Goal: Transaction & Acquisition: Subscribe to service/newsletter

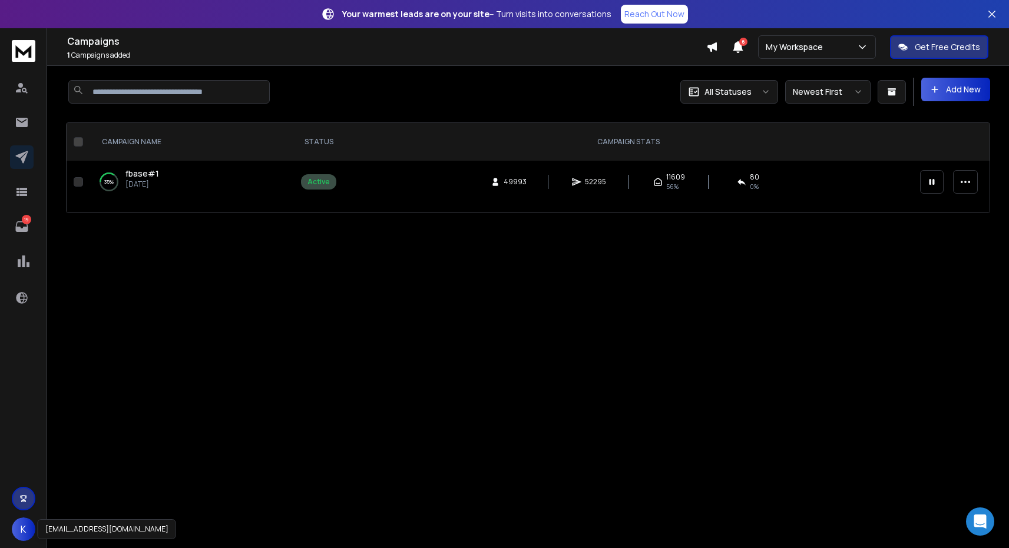
click at [18, 532] on span "K" at bounding box center [24, 530] width 24 height 24
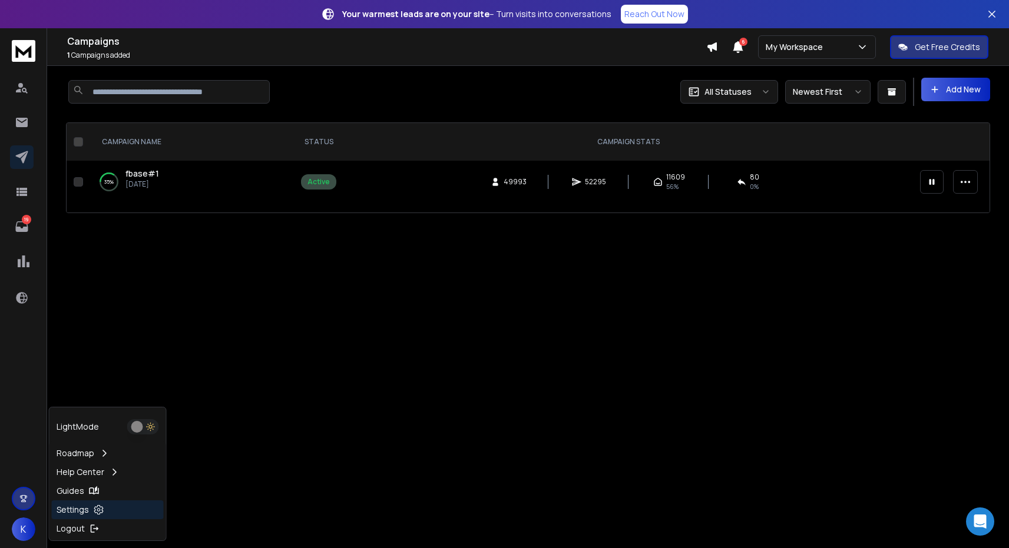
click at [76, 517] on div "Settings" at bounding box center [108, 510] width 112 height 19
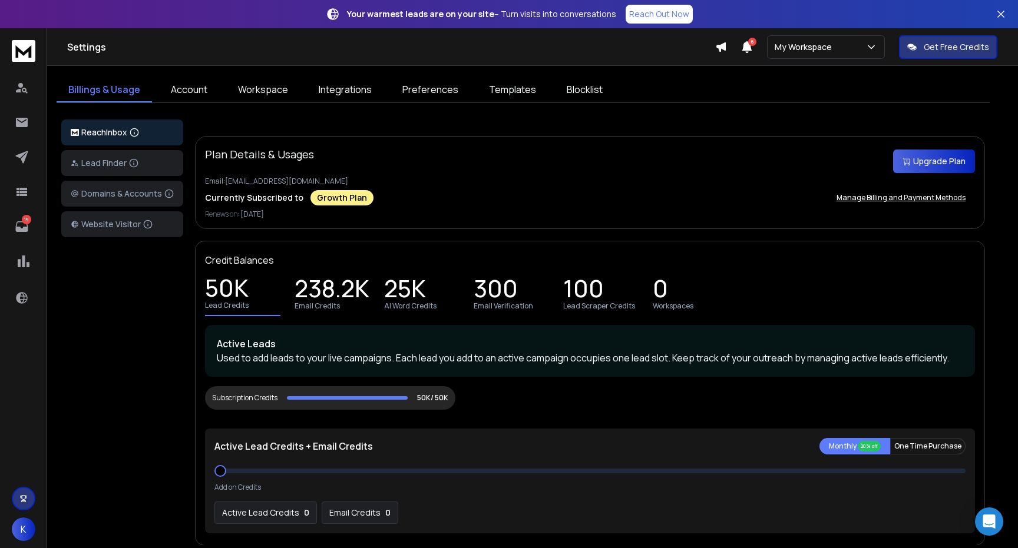
click at [194, 84] on link "Account" at bounding box center [189, 90] width 60 height 25
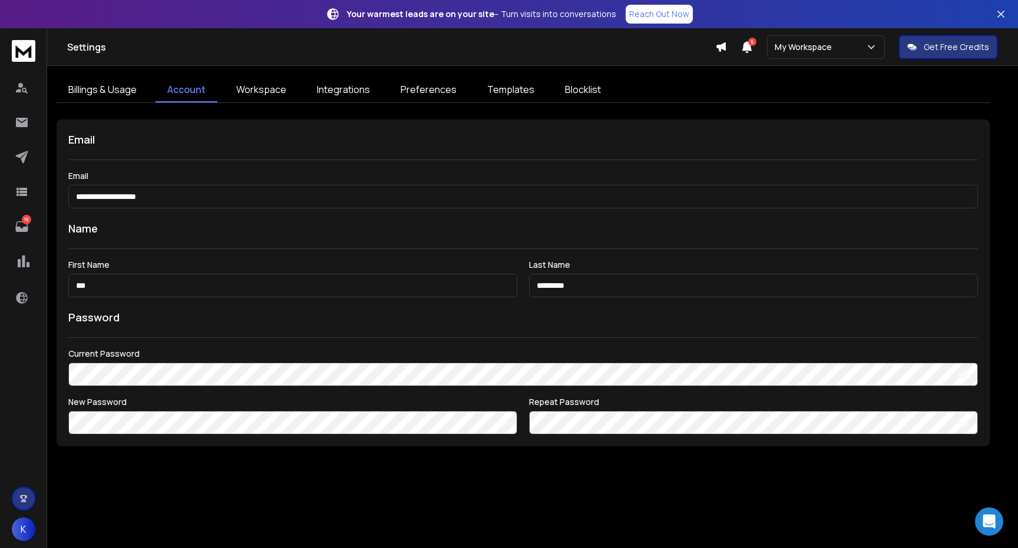
click at [67, 86] on link "Billings & Usage" at bounding box center [103, 90] width 92 height 25
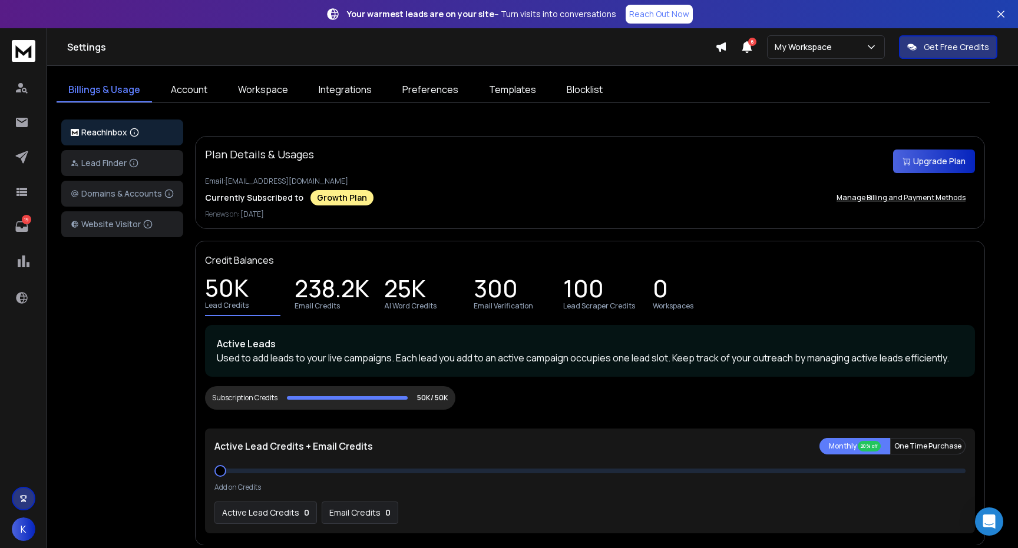
click at [861, 193] on p "Manage Billing and Payment Methods" at bounding box center [900, 197] width 129 height 9
click at [889, 195] on p "Manage Billing and Payment Methods" at bounding box center [900, 197] width 129 height 9
click at [18, 158] on icon at bounding box center [22, 157] width 14 height 14
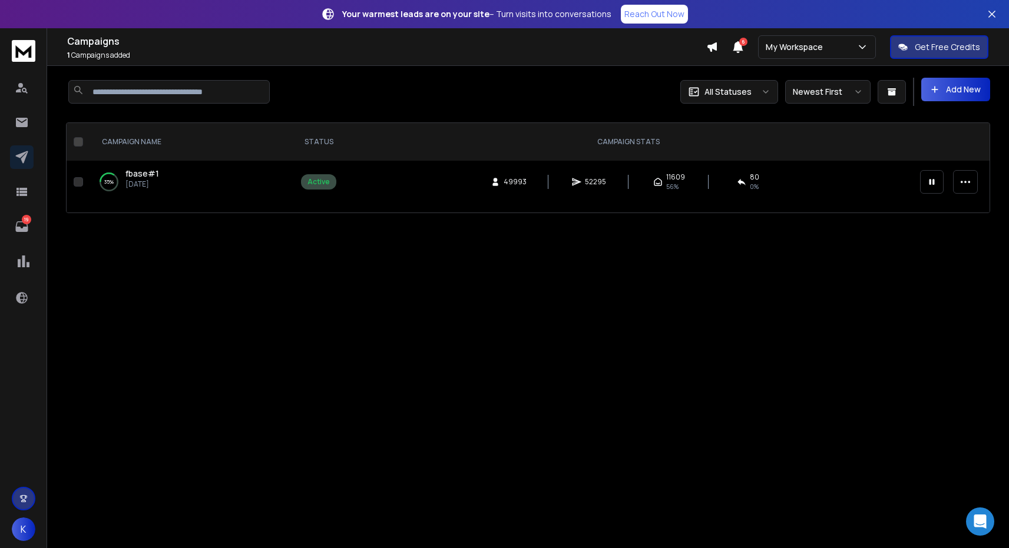
click at [149, 176] on span "fbase#1" at bounding box center [142, 173] width 34 height 11
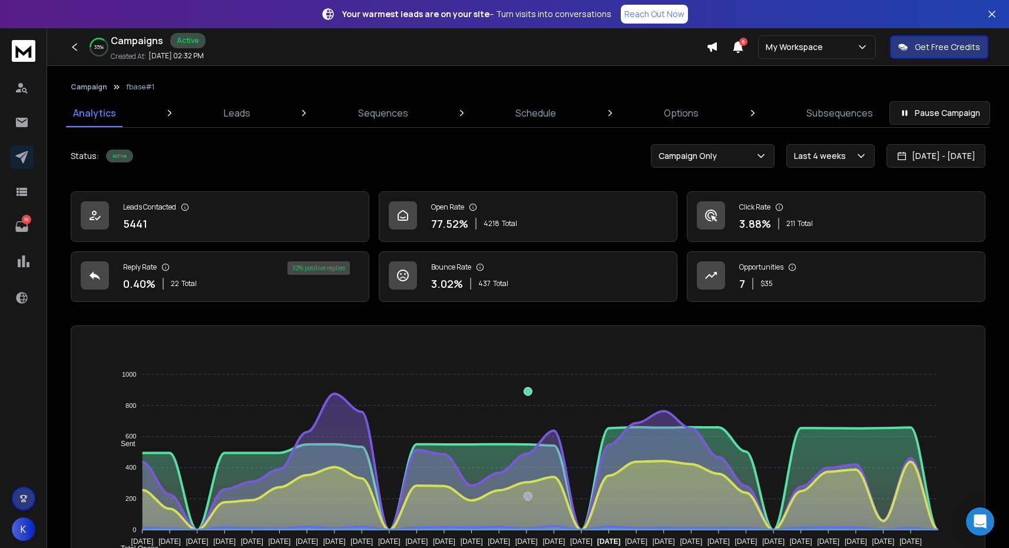
scroll to position [316, 0]
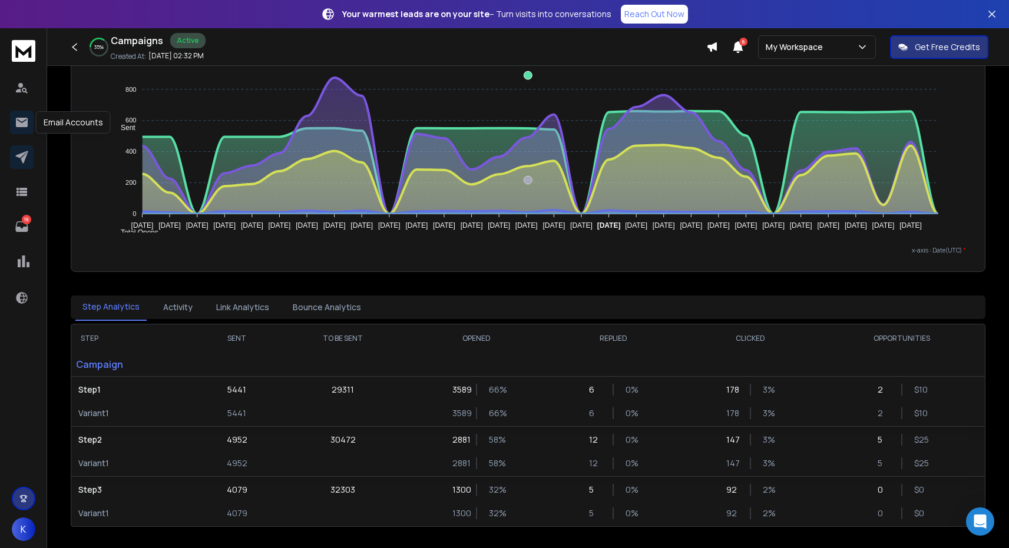
click at [28, 119] on link at bounding box center [22, 123] width 24 height 24
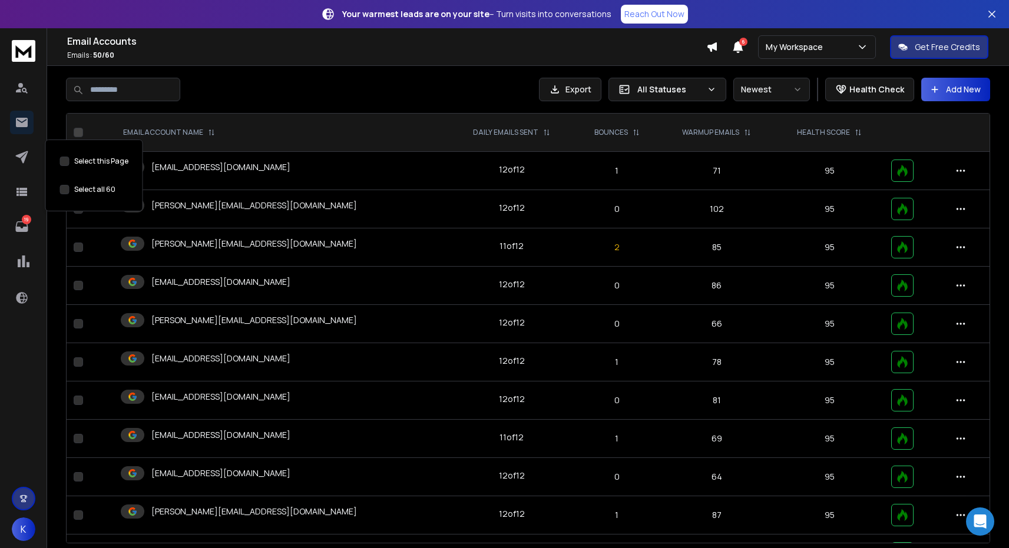
click at [82, 130] on button "Select this Page" at bounding box center [78, 132] width 9 height 9
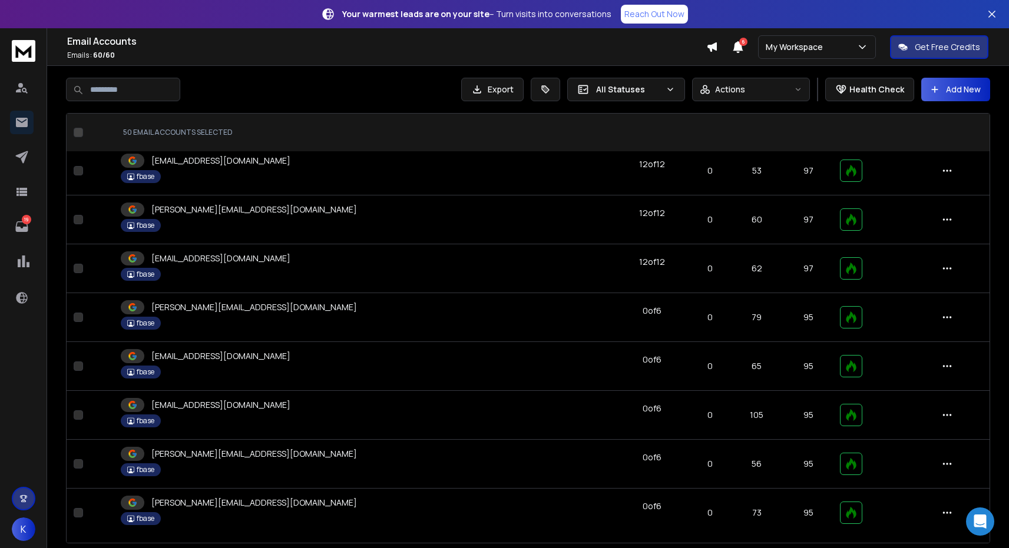
scroll to position [2232, 0]
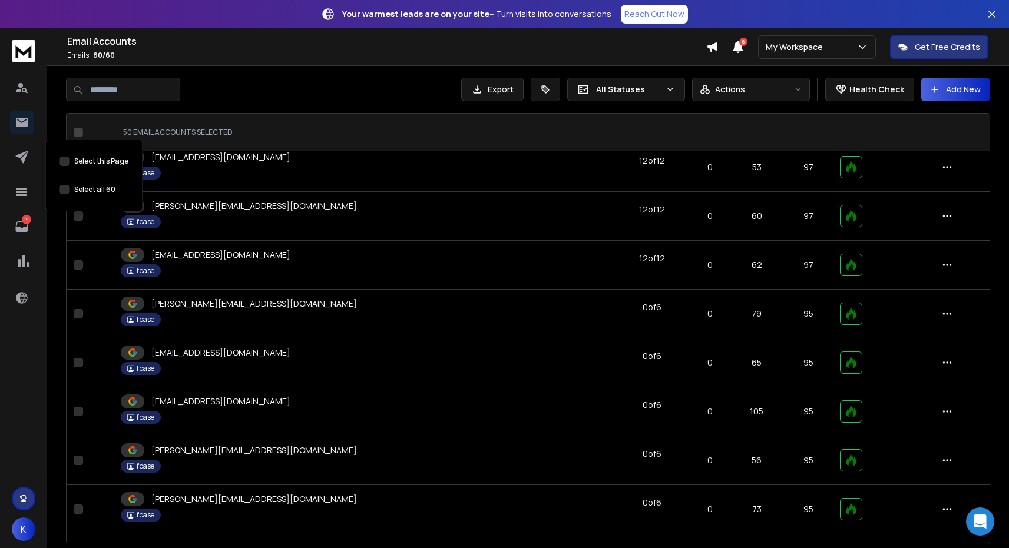
click at [82, 127] on th at bounding box center [90, 133] width 47 height 38
click at [80, 131] on button "Select this Page" at bounding box center [78, 132] width 9 height 9
click at [78, 190] on label "Select all 60" at bounding box center [94, 189] width 41 height 9
click at [65, 191] on button "Select this Page" at bounding box center [64, 189] width 9 height 9
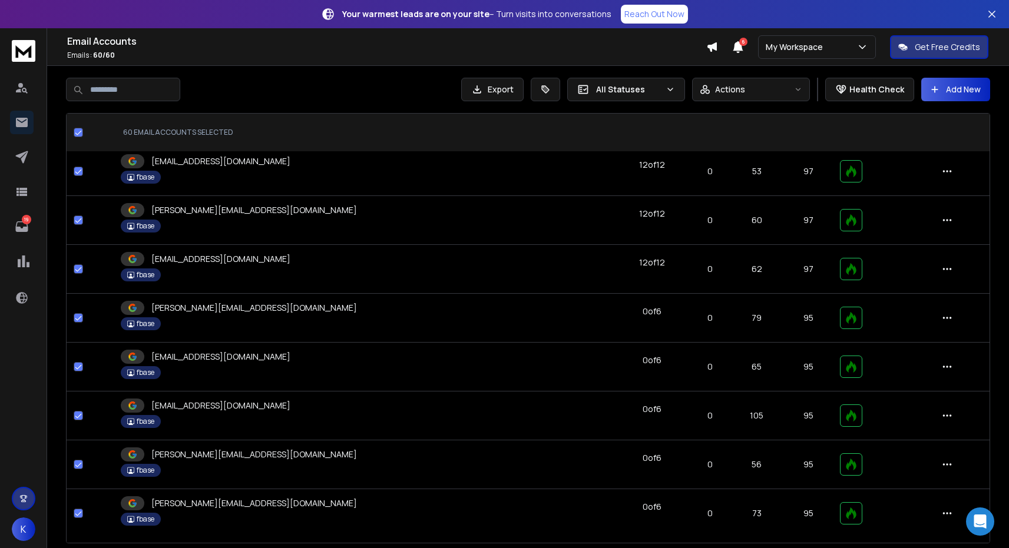
click at [80, 509] on button "button" at bounding box center [78, 513] width 9 height 9
drag, startPoint x: 75, startPoint y: 465, endPoint x: 77, endPoint y: 445, distance: 20.2
click at [75, 465] on button "button" at bounding box center [78, 464] width 9 height 9
click at [83, 410] on td at bounding box center [90, 416] width 47 height 49
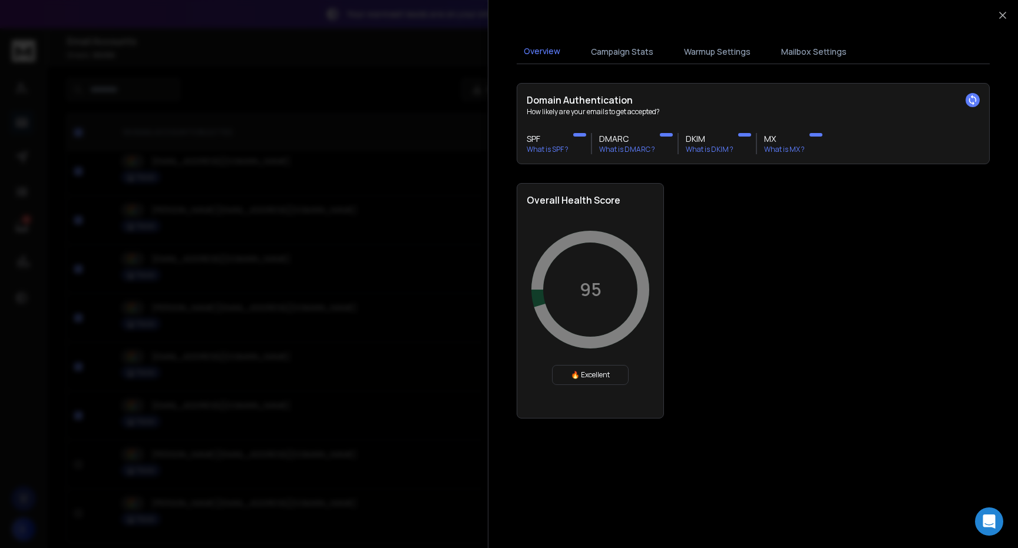
click at [459, 391] on div at bounding box center [509, 274] width 1018 height 548
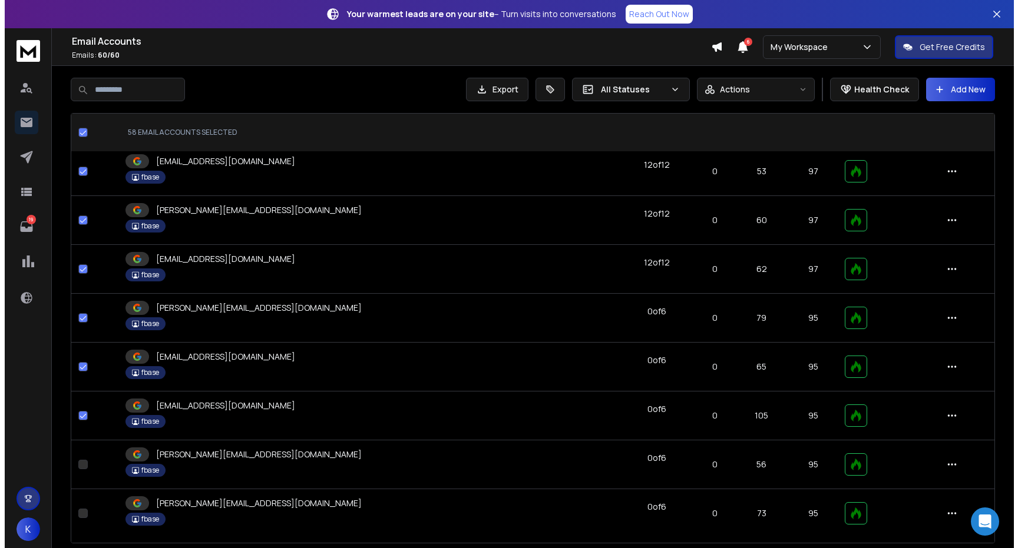
scroll to position [2232, 0]
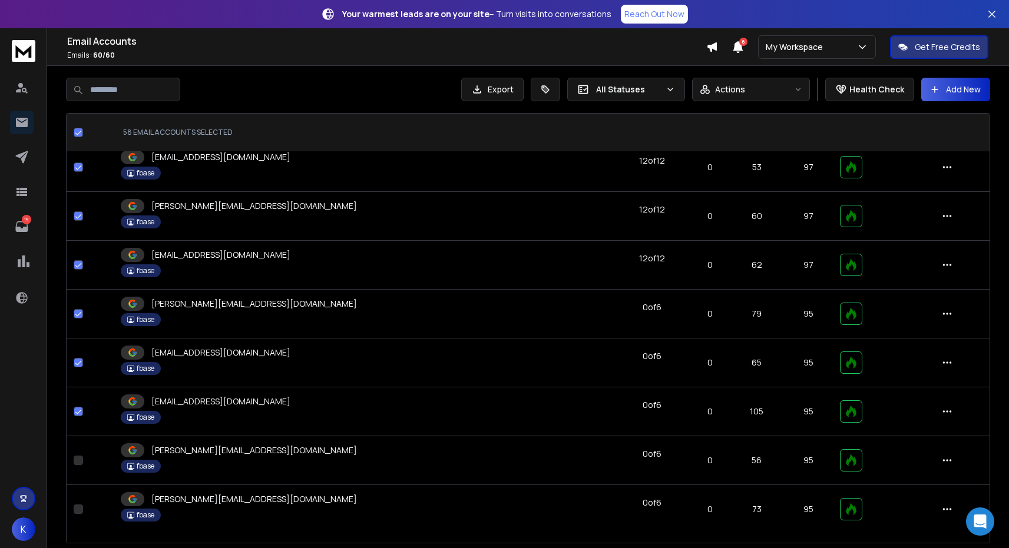
click at [73, 408] on td at bounding box center [90, 411] width 47 height 49
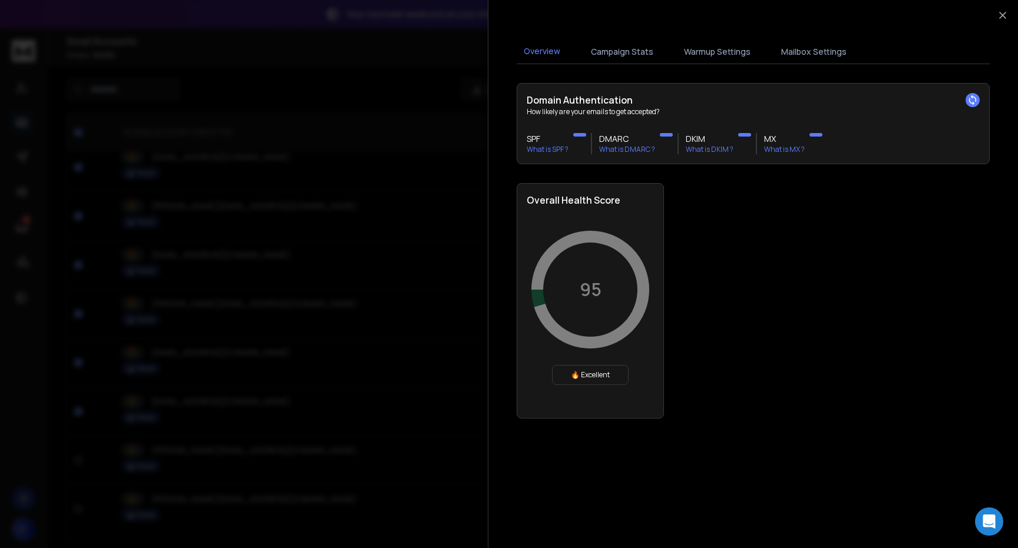
click at [78, 396] on div at bounding box center [509, 274] width 1018 height 548
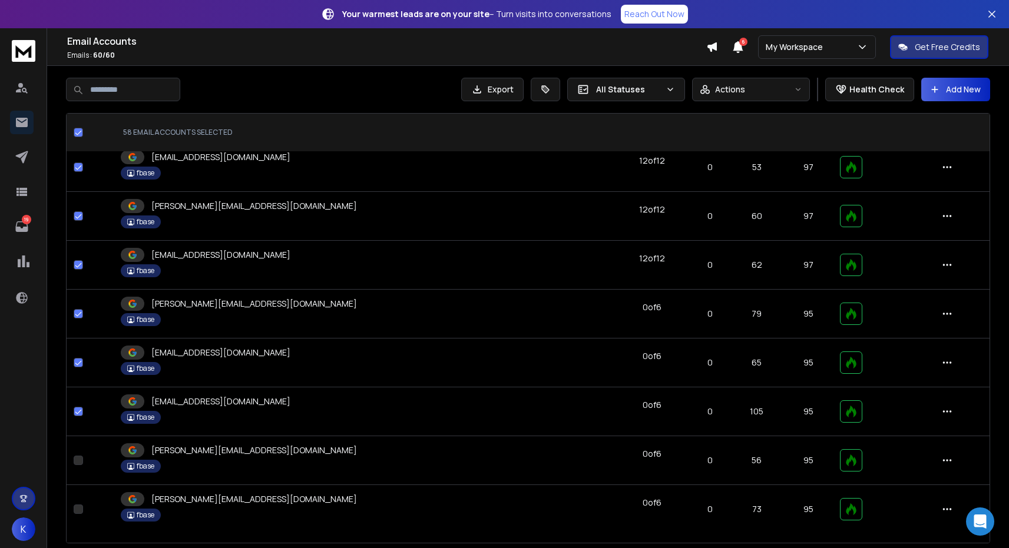
click at [78, 412] on button "button" at bounding box center [78, 411] width 9 height 9
click at [80, 362] on button "button" at bounding box center [78, 362] width 9 height 9
click at [79, 310] on button "button" at bounding box center [78, 313] width 9 height 9
click at [732, 87] on p "Actions" at bounding box center [730, 90] width 30 height 12
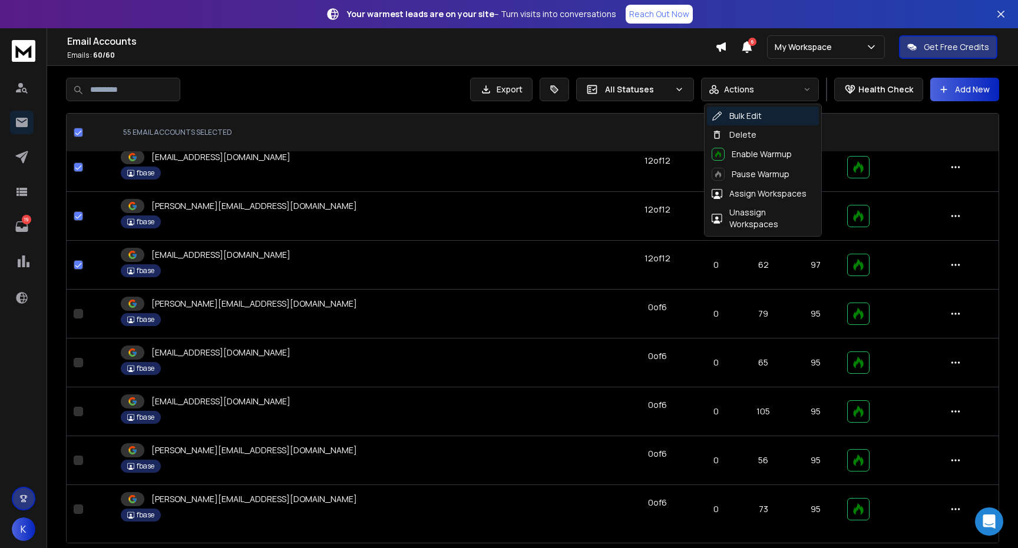
click at [748, 115] on div "Bulk Edit" at bounding box center [736, 116] width 50 height 12
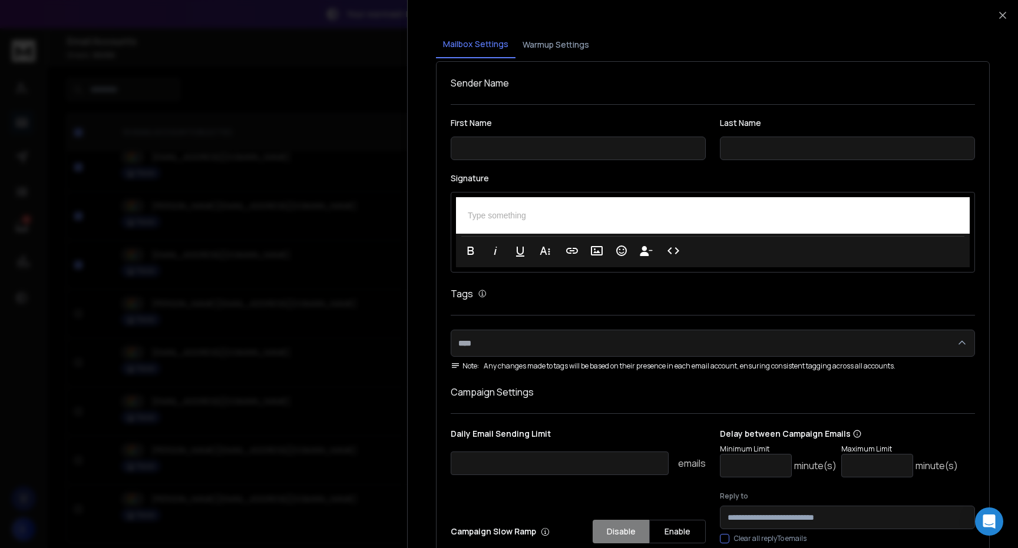
scroll to position [161, 0]
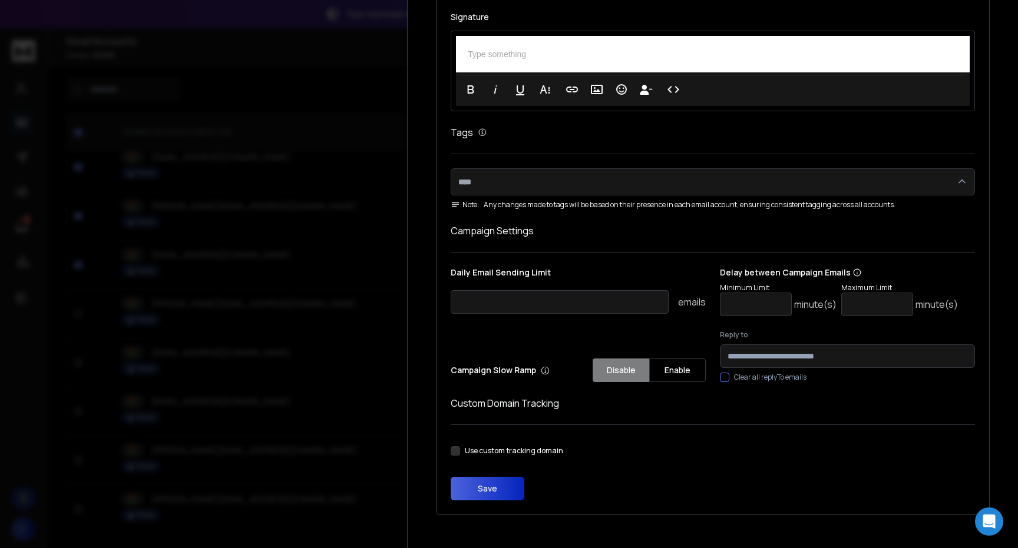
click at [491, 298] on input "number" at bounding box center [559, 302] width 218 height 24
type input "**"
click at [495, 492] on button "Save" at bounding box center [487, 489] width 74 height 24
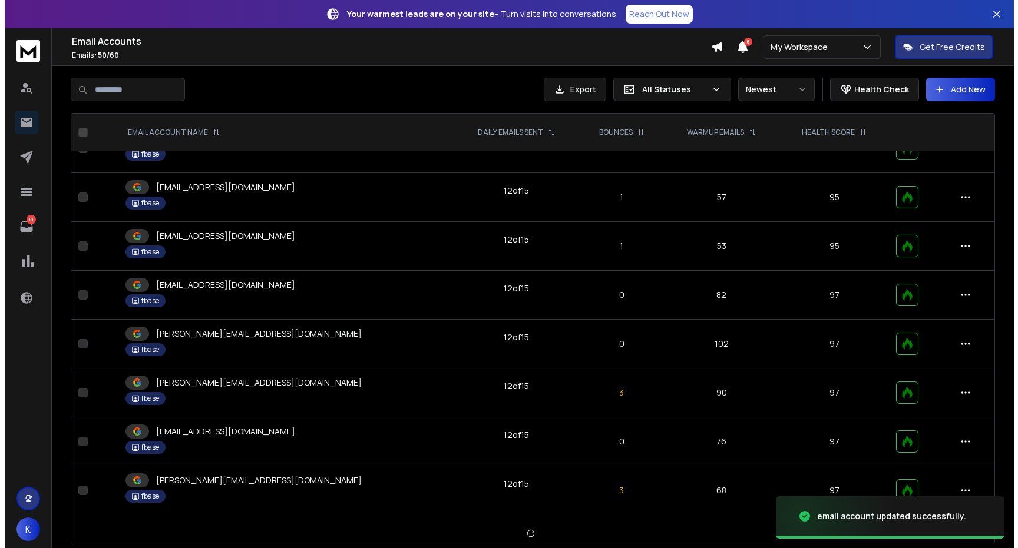
scroll to position [2232, 0]
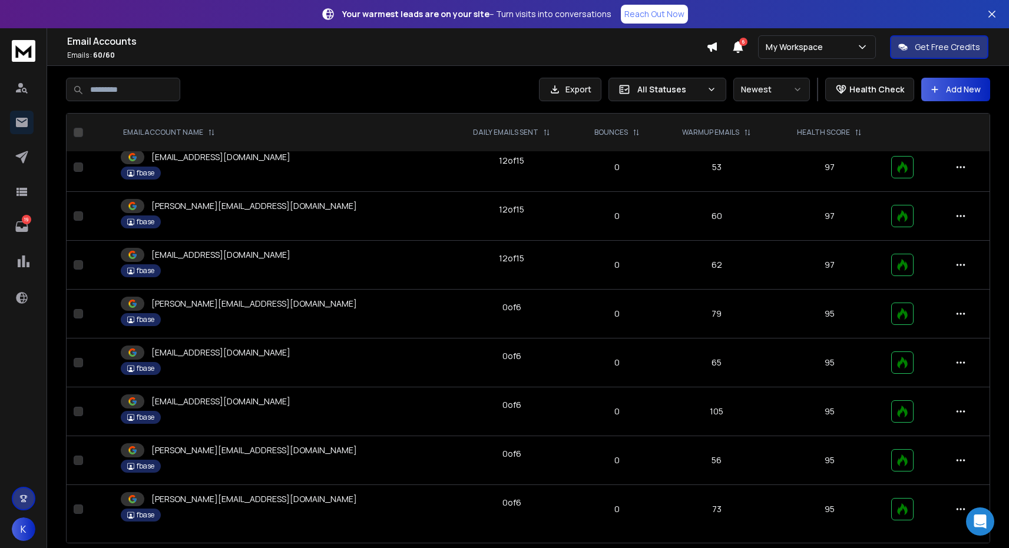
click at [74, 508] on button "button" at bounding box center [78, 509] width 9 height 9
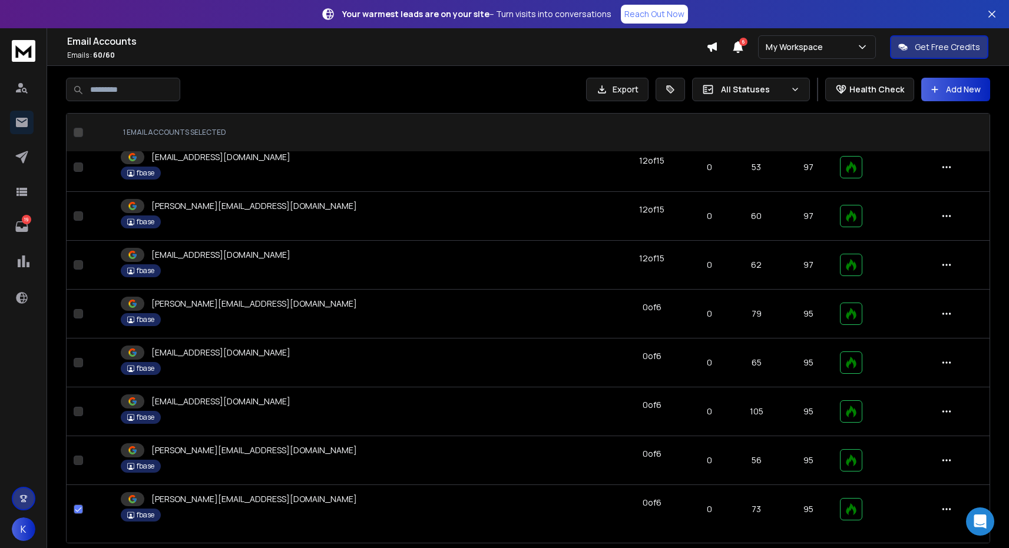
click at [79, 459] on button "button" at bounding box center [78, 460] width 9 height 9
drag, startPoint x: 79, startPoint y: 413, endPoint x: 82, endPoint y: 398, distance: 15.6
click at [79, 413] on button "button" at bounding box center [78, 411] width 9 height 9
click at [78, 366] on button "button" at bounding box center [78, 362] width 9 height 9
click at [81, 310] on button "button" at bounding box center [78, 313] width 9 height 9
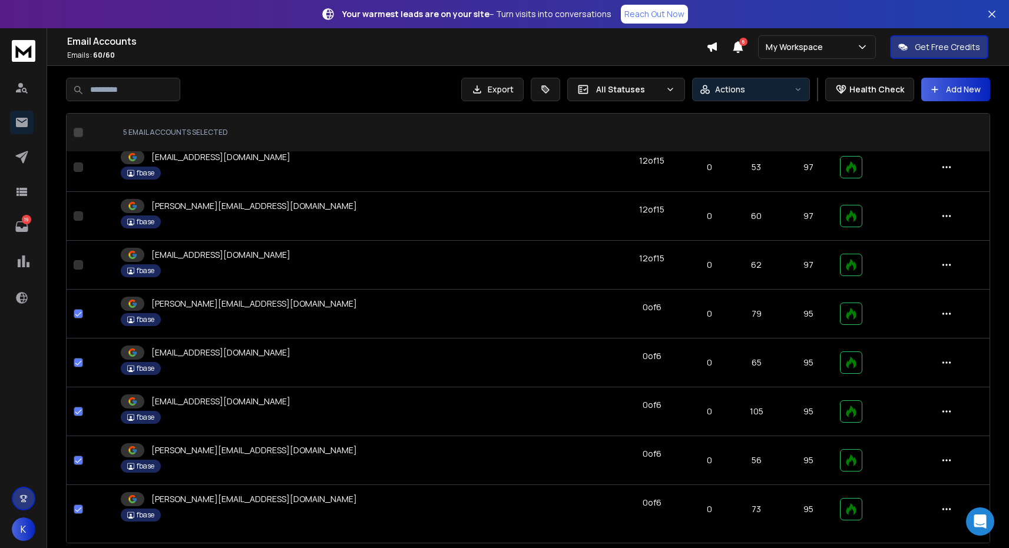
click at [748, 87] on div "Actions" at bounding box center [745, 90] width 90 height 12
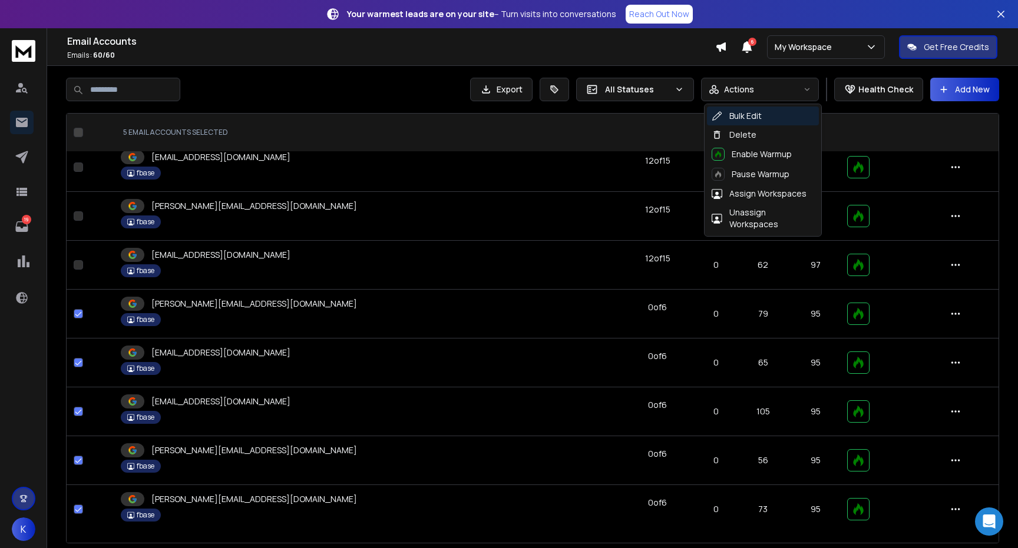
click at [750, 113] on div "Bulk Edit" at bounding box center [736, 116] width 50 height 12
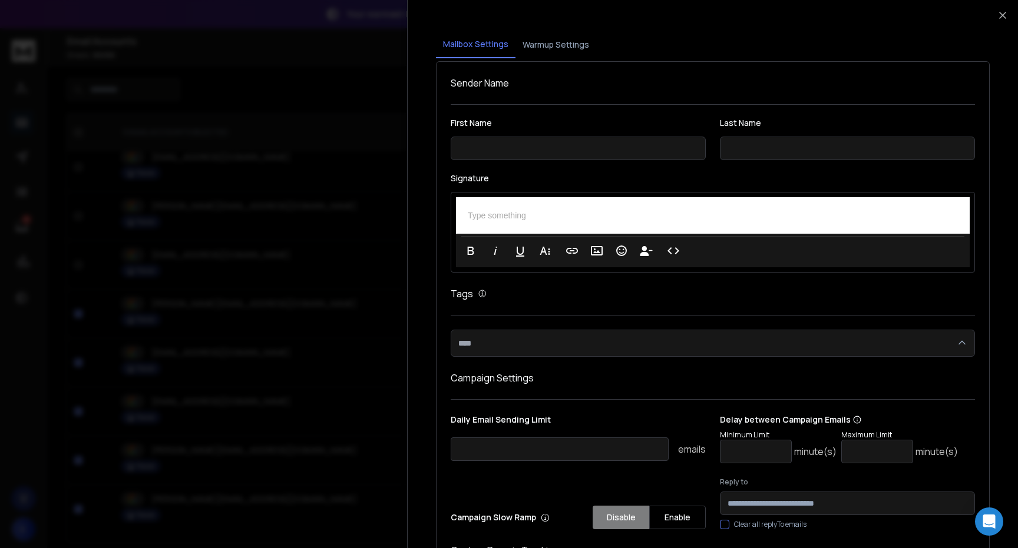
click at [523, 453] on input "number" at bounding box center [559, 450] width 218 height 24
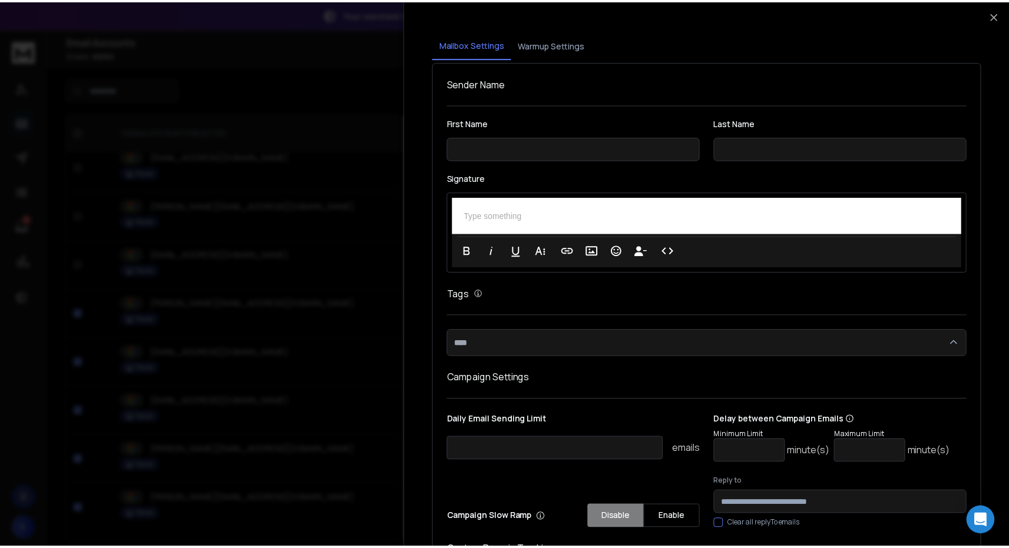
scroll to position [147, 0]
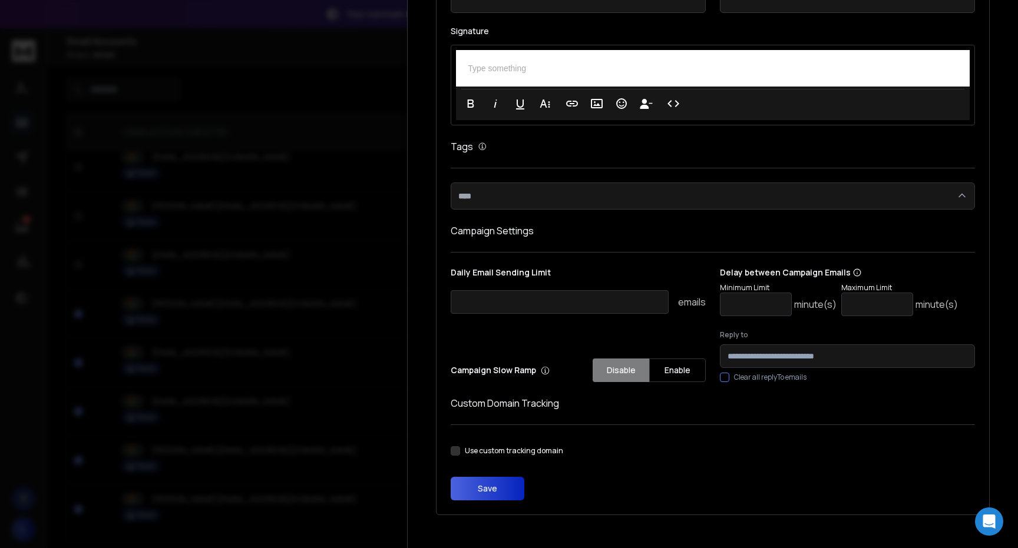
type input "*"
click at [509, 490] on button "Save" at bounding box center [487, 489] width 74 height 24
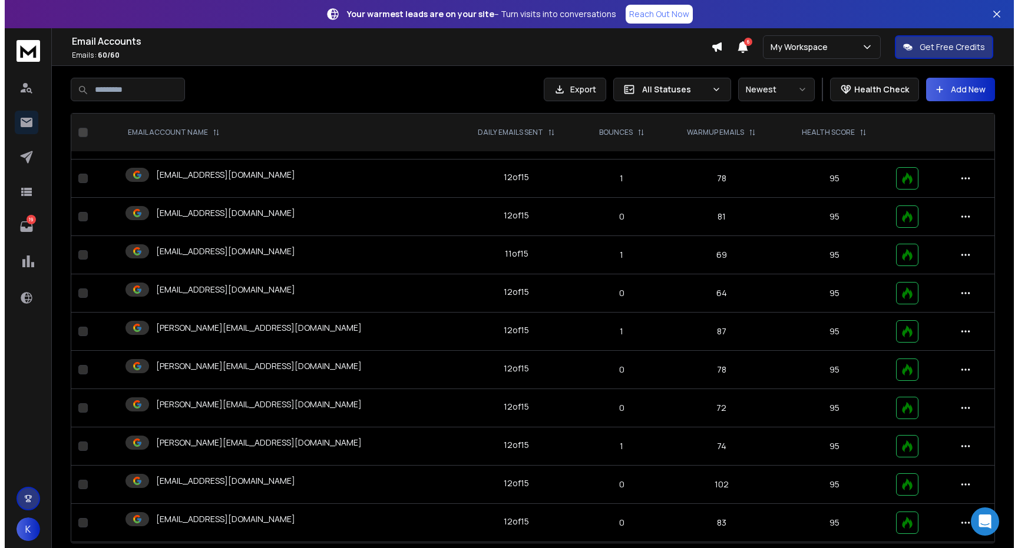
scroll to position [0, 0]
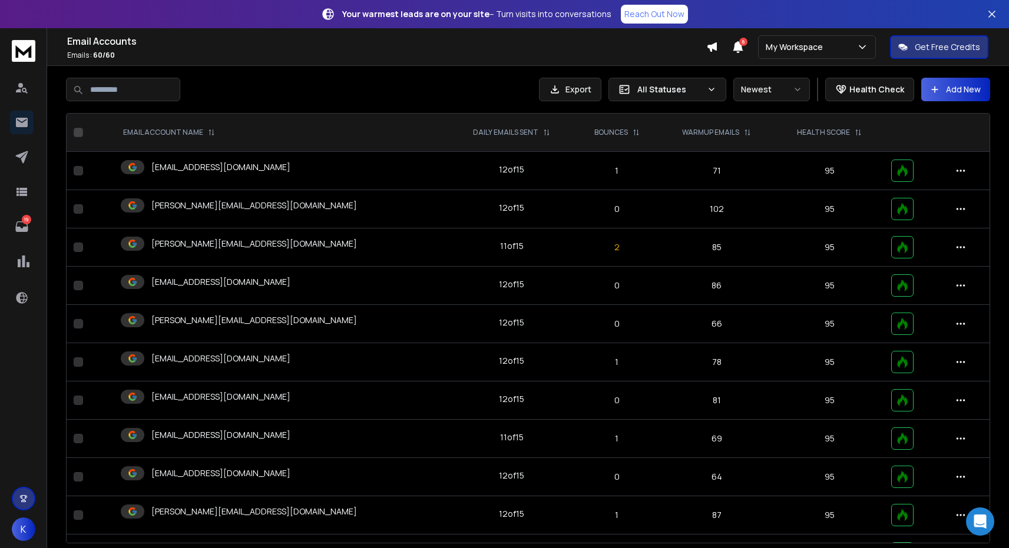
click at [584, 247] on p "2" at bounding box center [617, 247] width 70 height 12
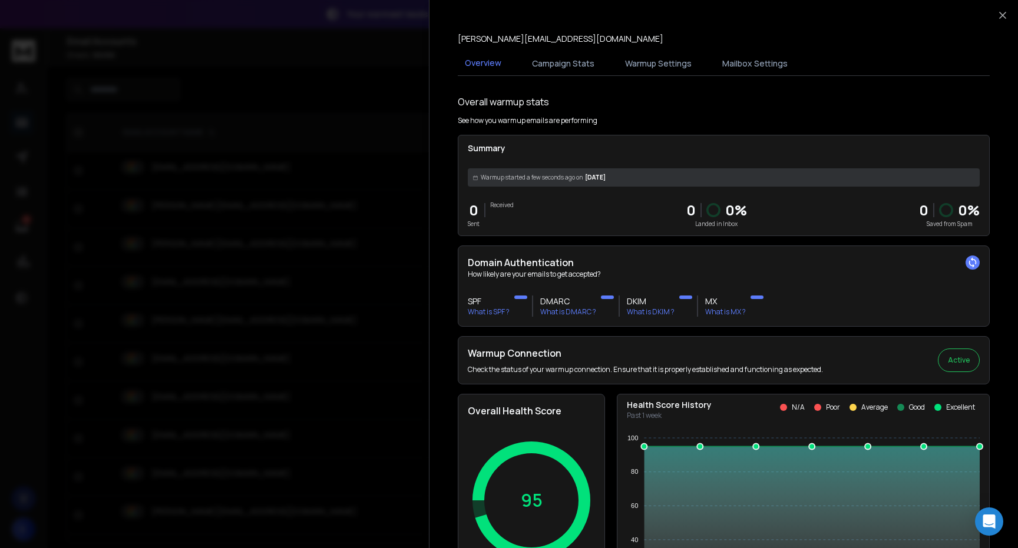
click at [333, 78] on div at bounding box center [509, 274] width 1018 height 548
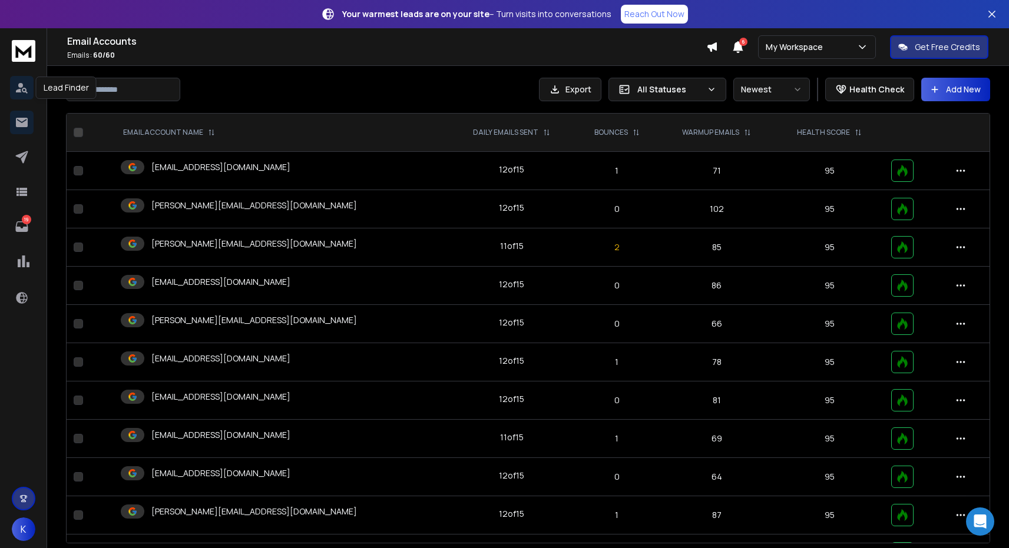
click at [29, 93] on link at bounding box center [22, 88] width 24 height 24
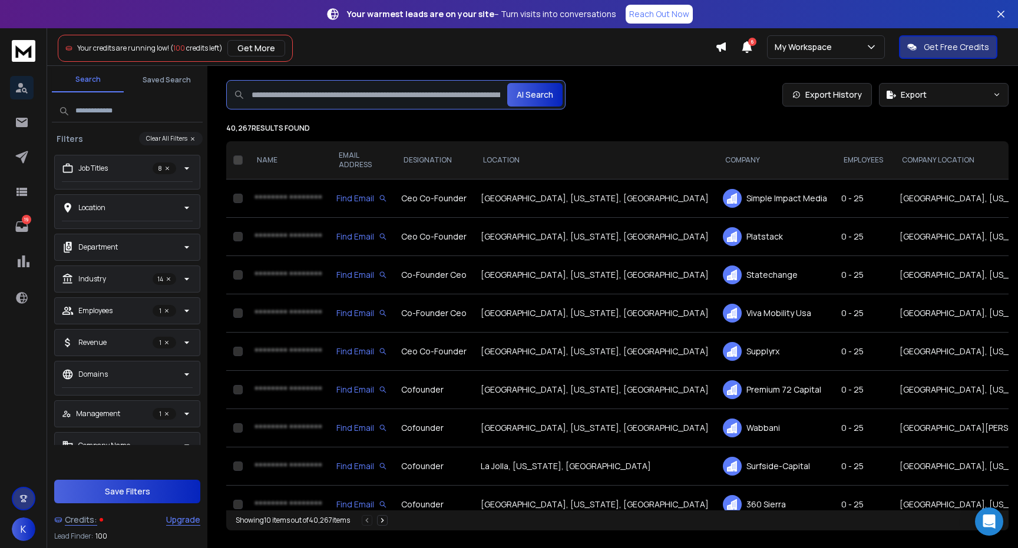
click at [178, 519] on div "Upgrade" at bounding box center [183, 520] width 34 height 12
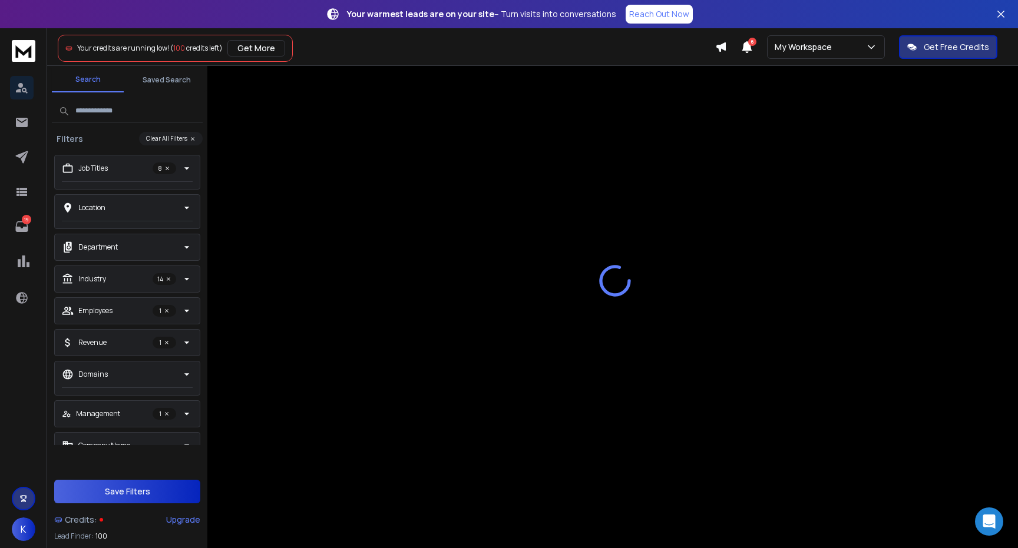
click at [114, 174] on div "Job Titles 8" at bounding box center [127, 169] width 131 height 12
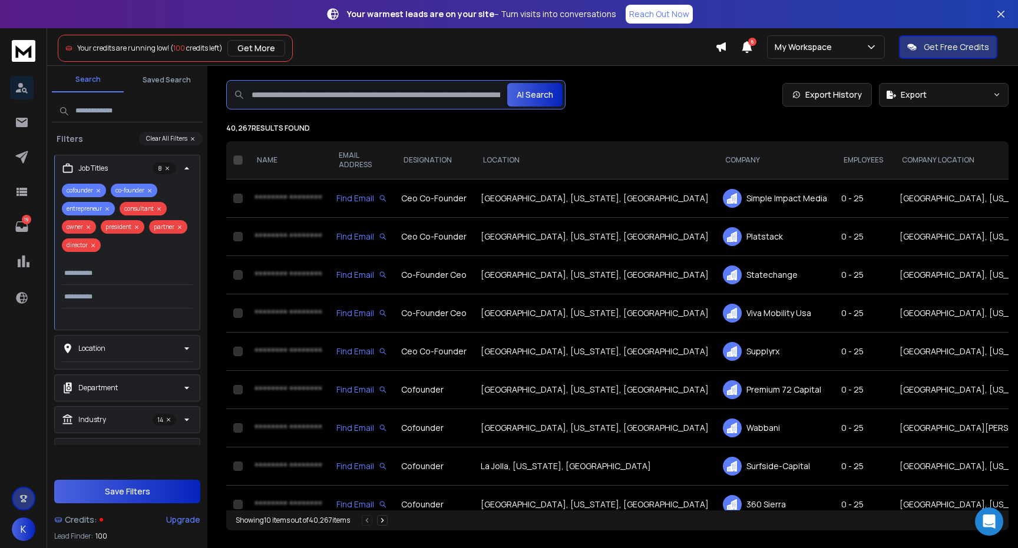
click at [114, 171] on div "Job Titles 8" at bounding box center [127, 169] width 131 height 12
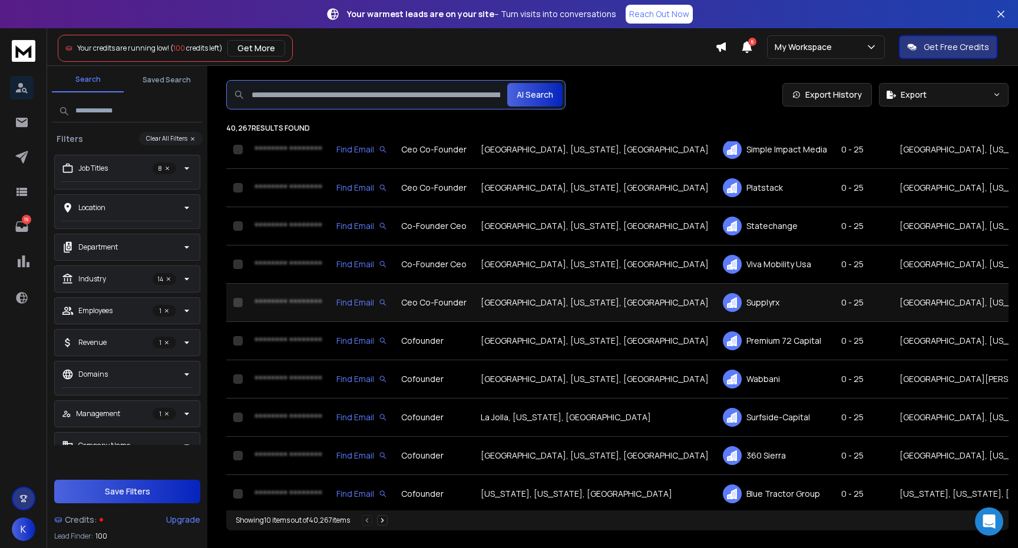
scroll to position [58, 0]
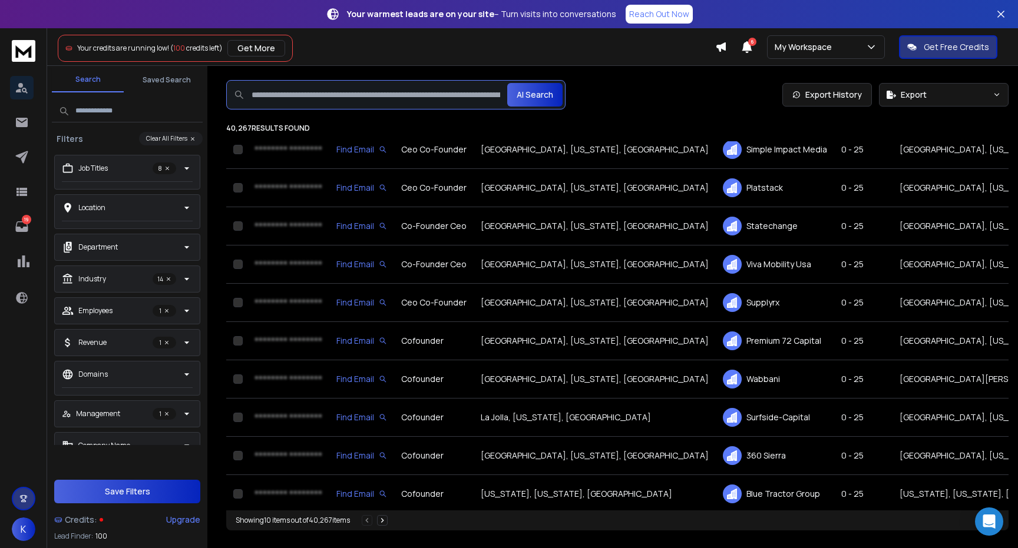
click at [387, 522] on icon at bounding box center [381, 520] width 9 height 9
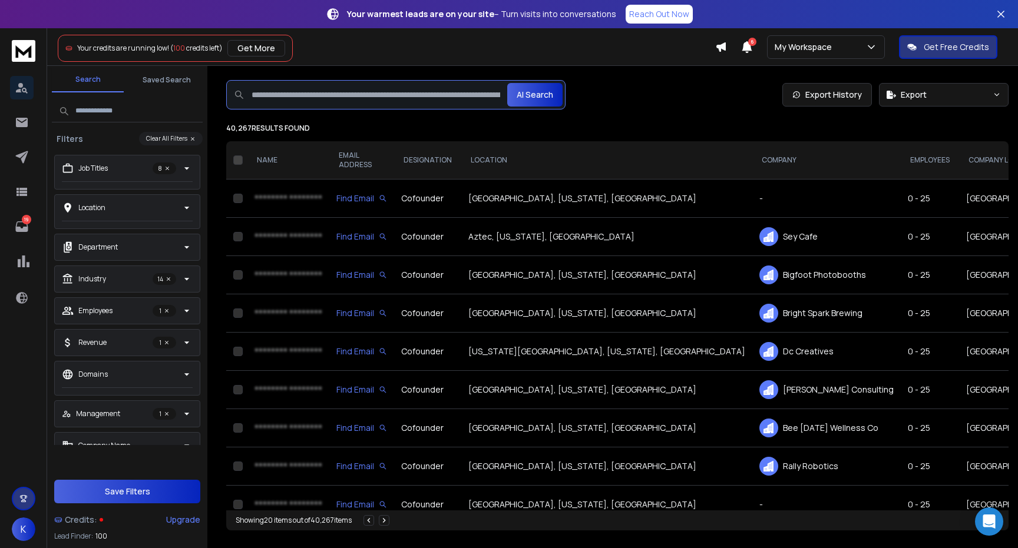
click at [389, 522] on icon at bounding box center [383, 520] width 9 height 9
